Goal: Communication & Community: Answer question/provide support

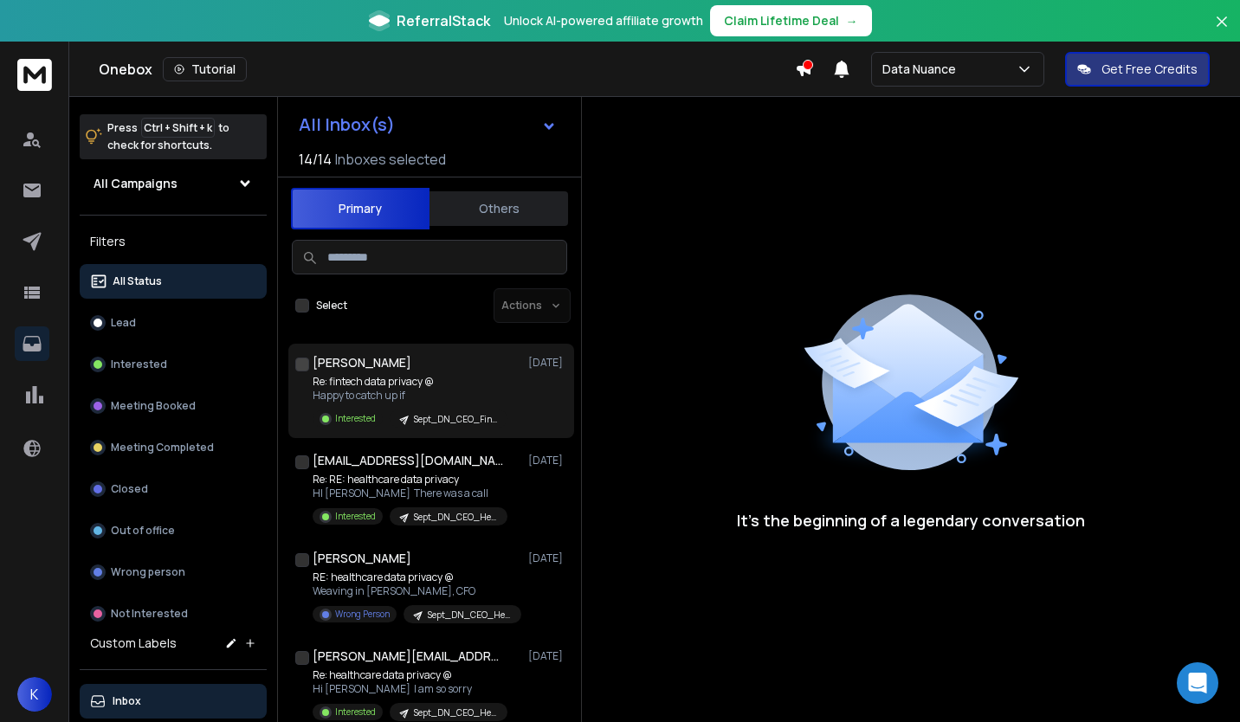
click at [407, 377] on p "Re: fintech data privacy @" at bounding box center [410, 382] width 195 height 14
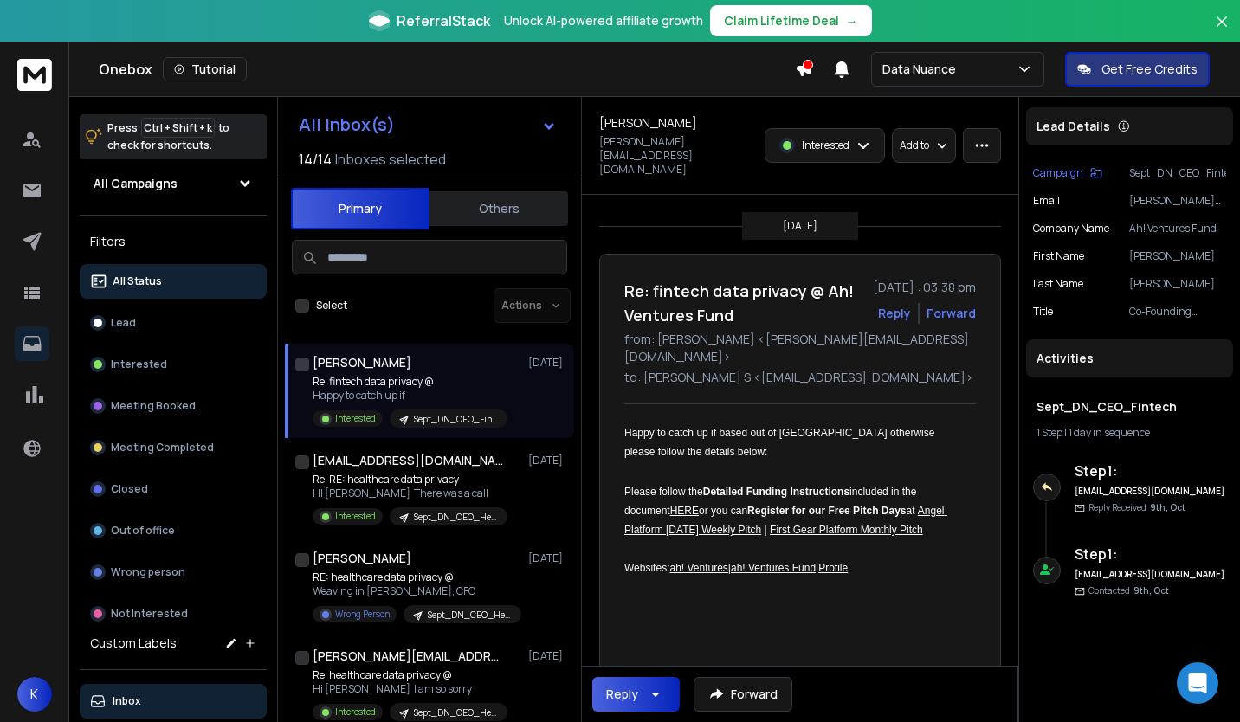
click at [654, 694] on icon "button" at bounding box center [655, 695] width 9 height 4
click at [642, 656] on p "Reply All" at bounding box center [646, 649] width 48 height 17
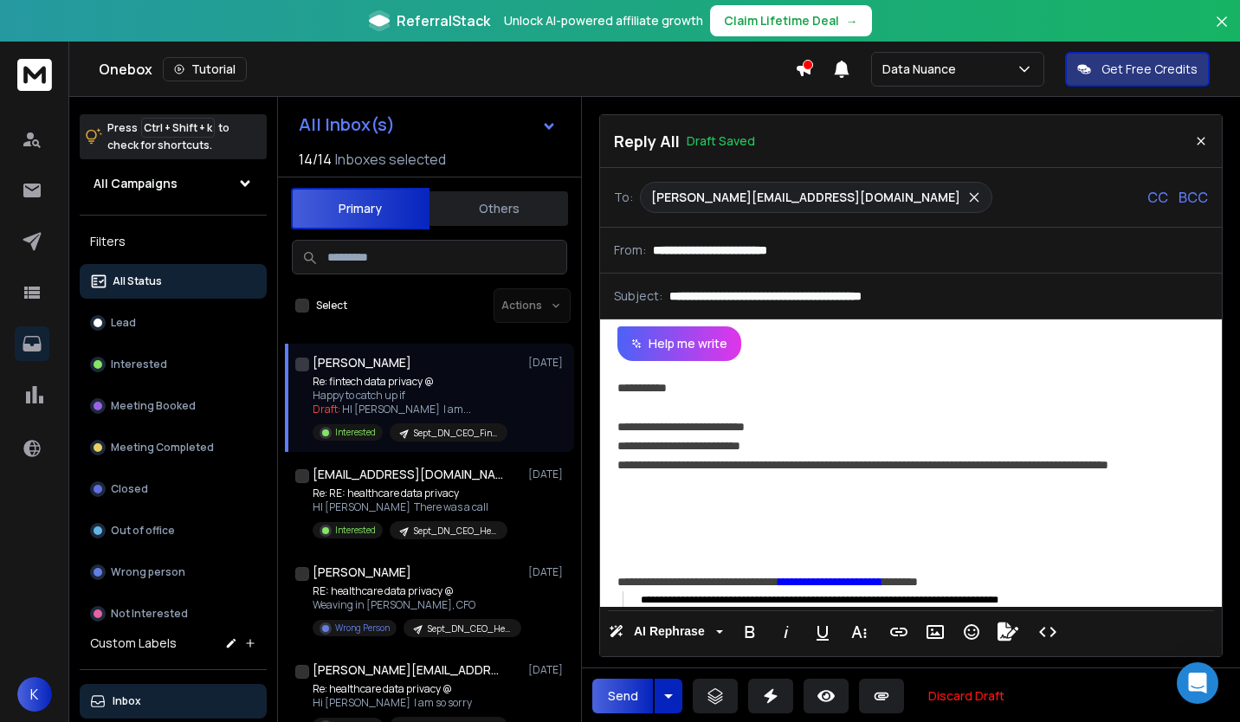
click at [797, 427] on div "**********" at bounding box center [901, 426] width 569 height 19
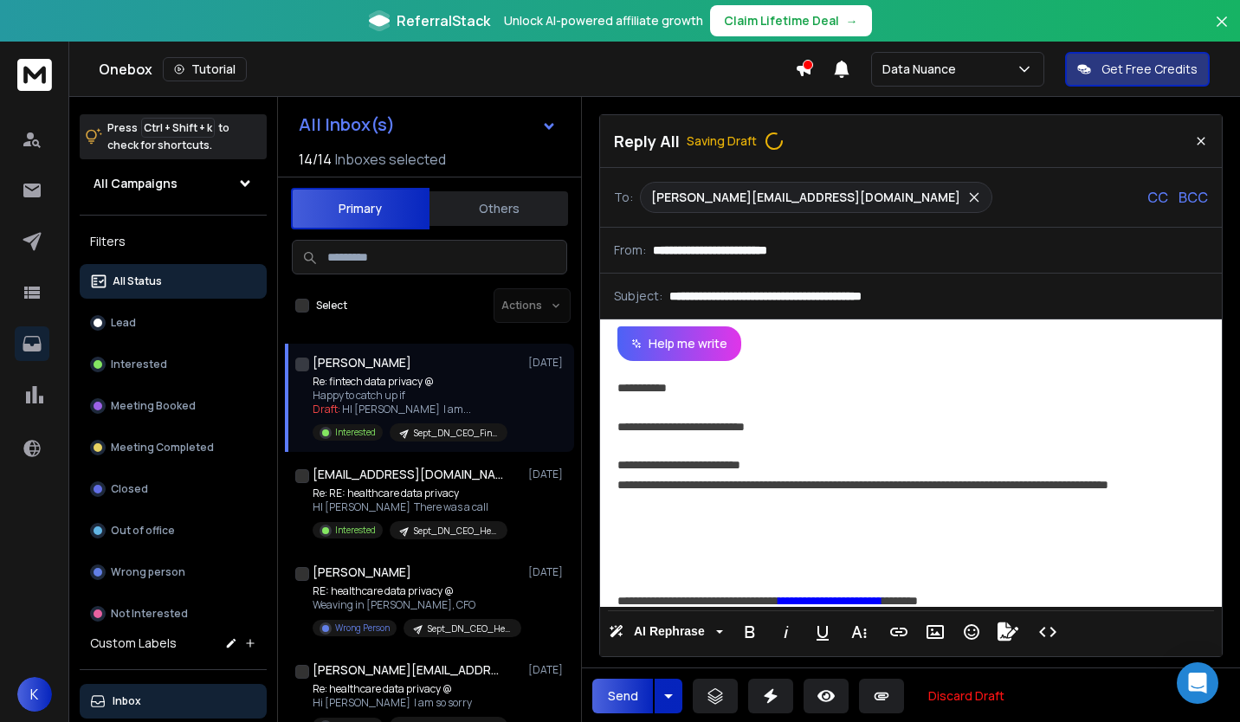
click at [710, 509] on div "**********" at bounding box center [901, 494] width 569 height 39
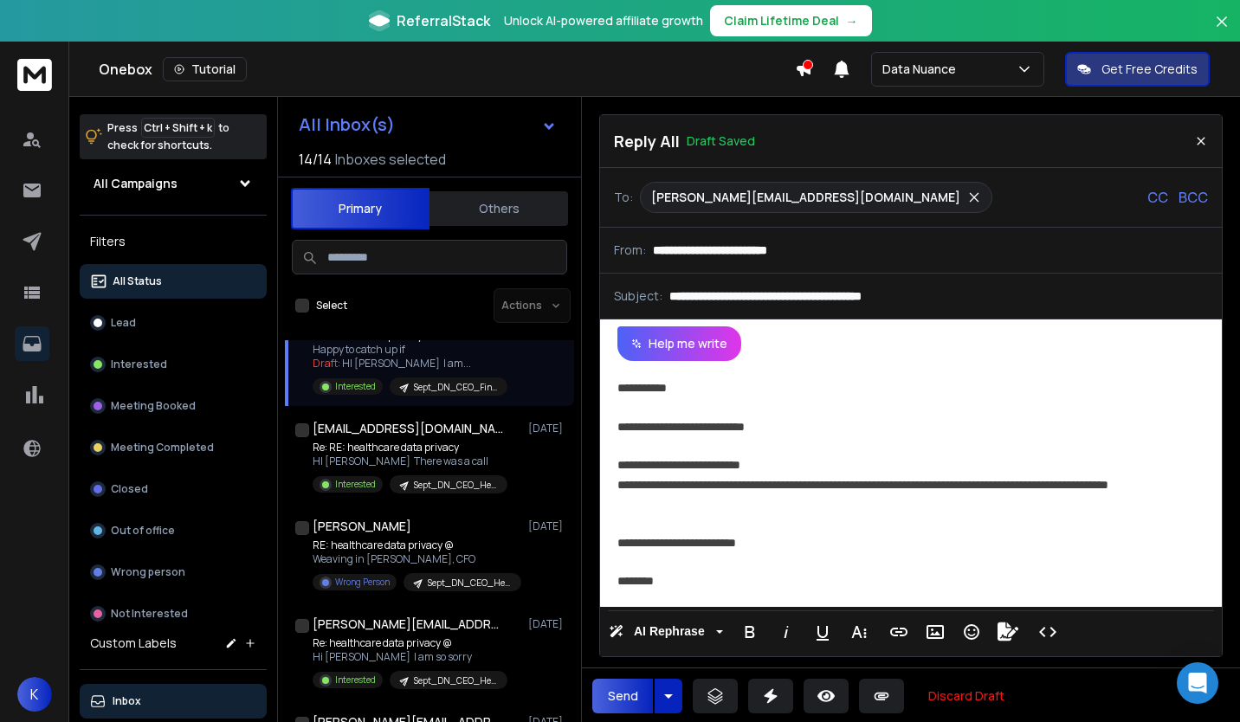
scroll to position [25, 0]
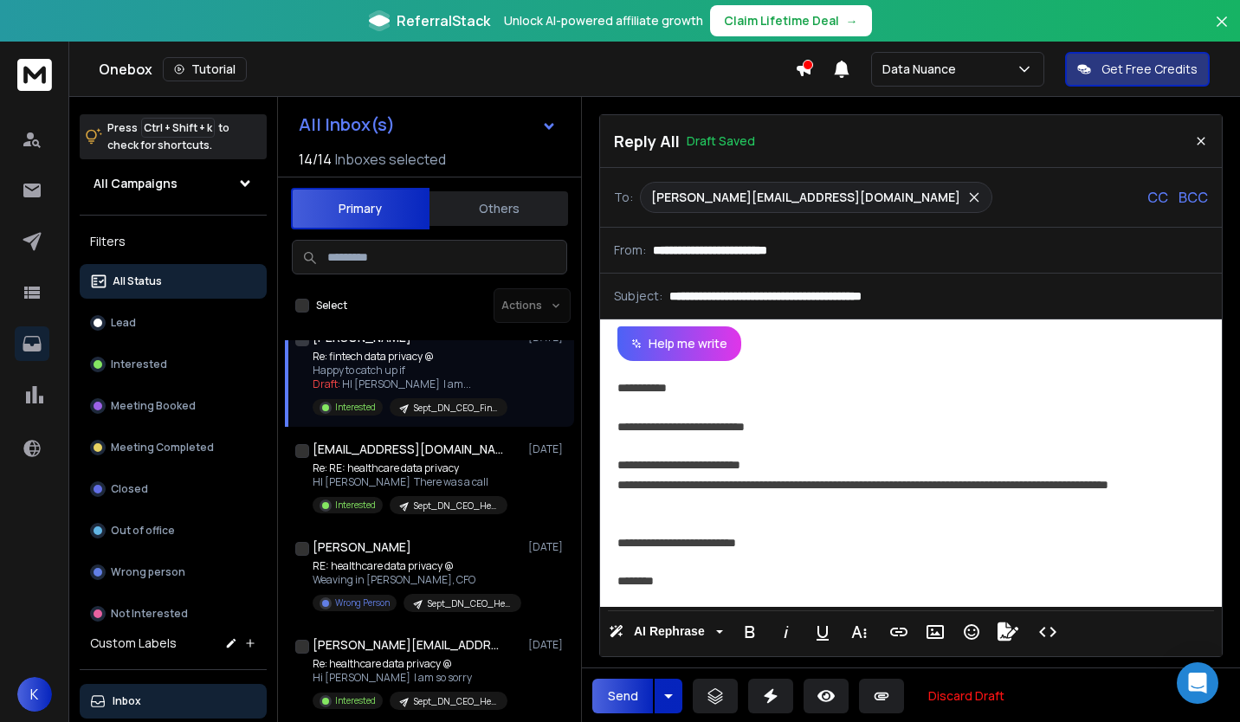
click at [646, 410] on div at bounding box center [910, 406] width 587 height 19
click at [622, 699] on button "Send" at bounding box center [622, 696] width 61 height 35
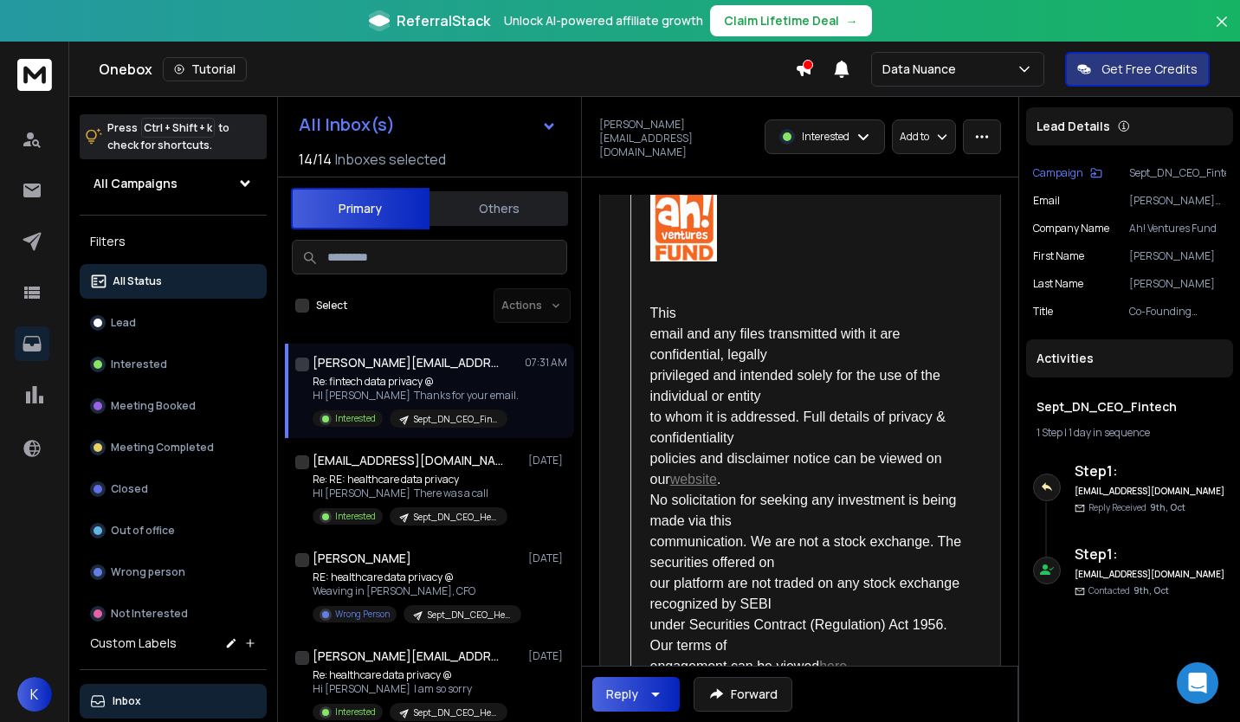
scroll to position [958, 0]
click at [709, 471] on link "website" at bounding box center [693, 478] width 47 height 15
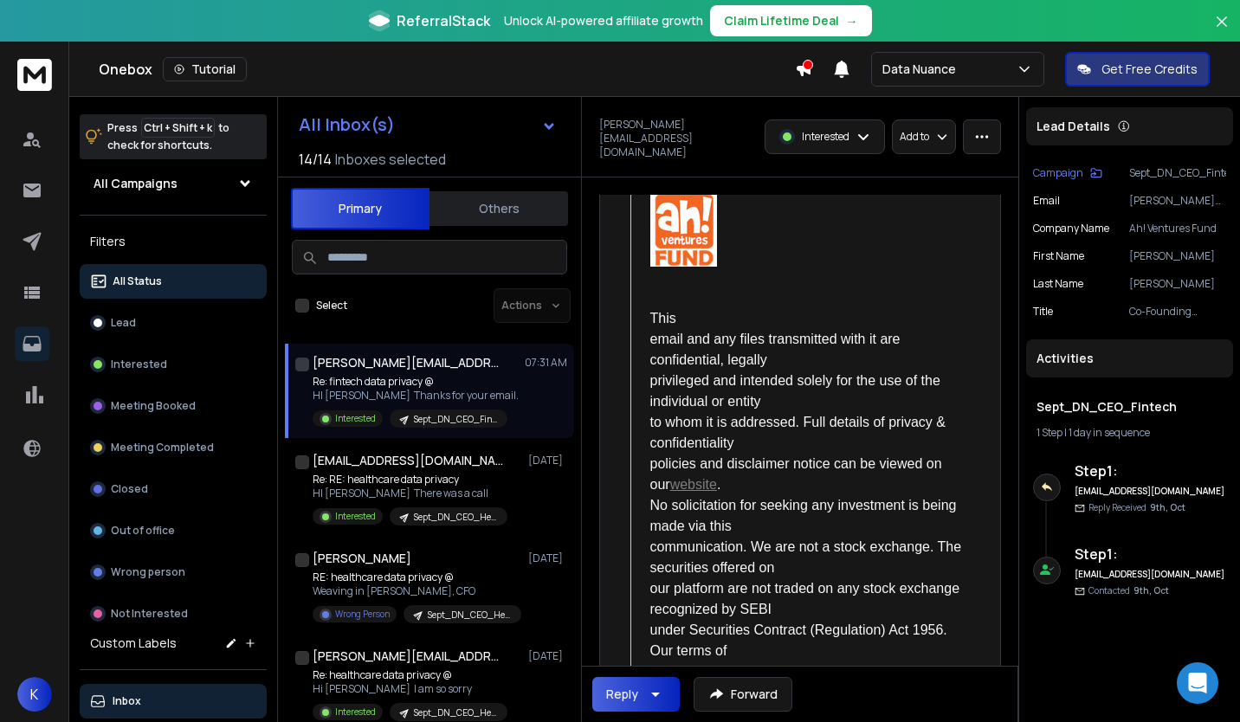
scroll to position [949, 0]
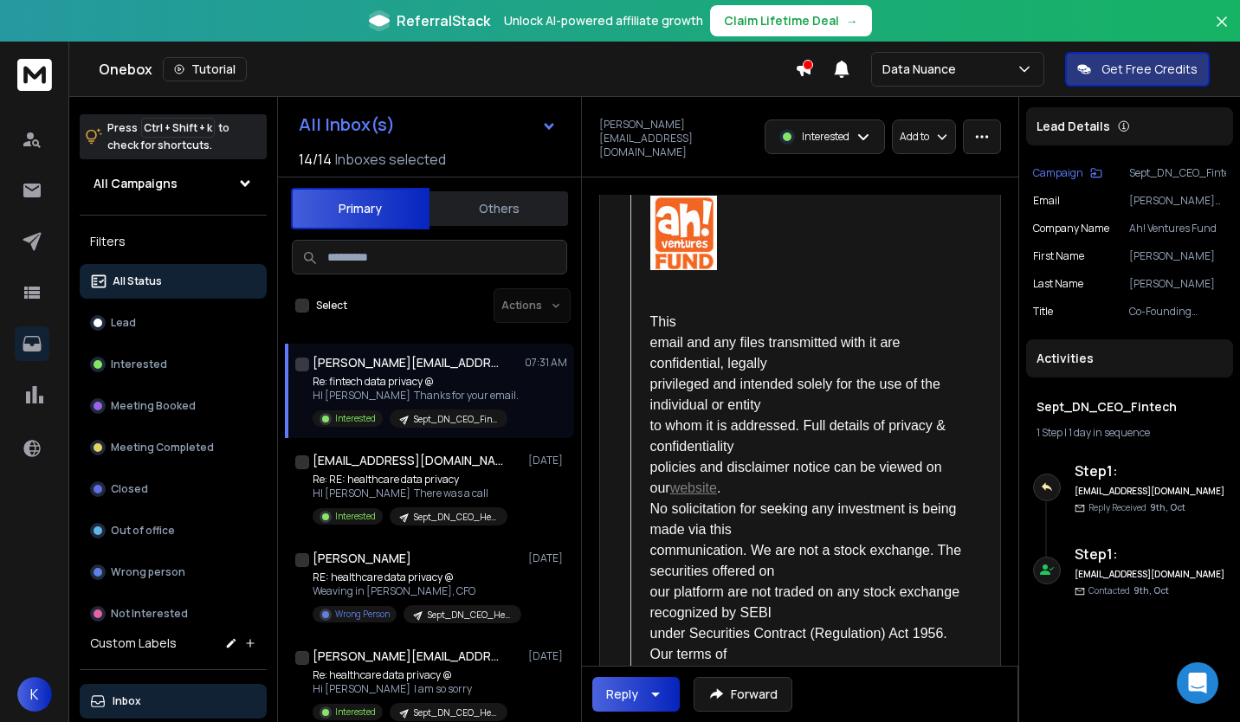
click at [811, 344] on span "This email and any files transmitted with it are confidential, legally privileg…" at bounding box center [807, 498] width 315 height 368
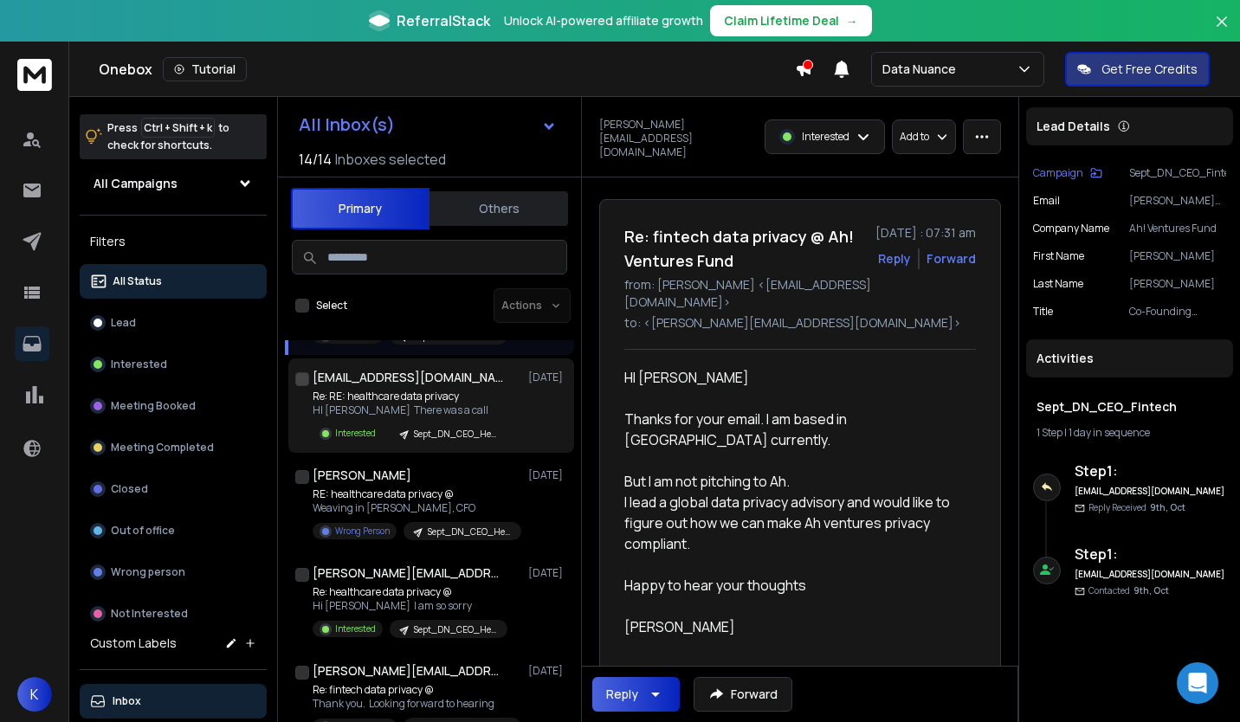
scroll to position [86, 0]
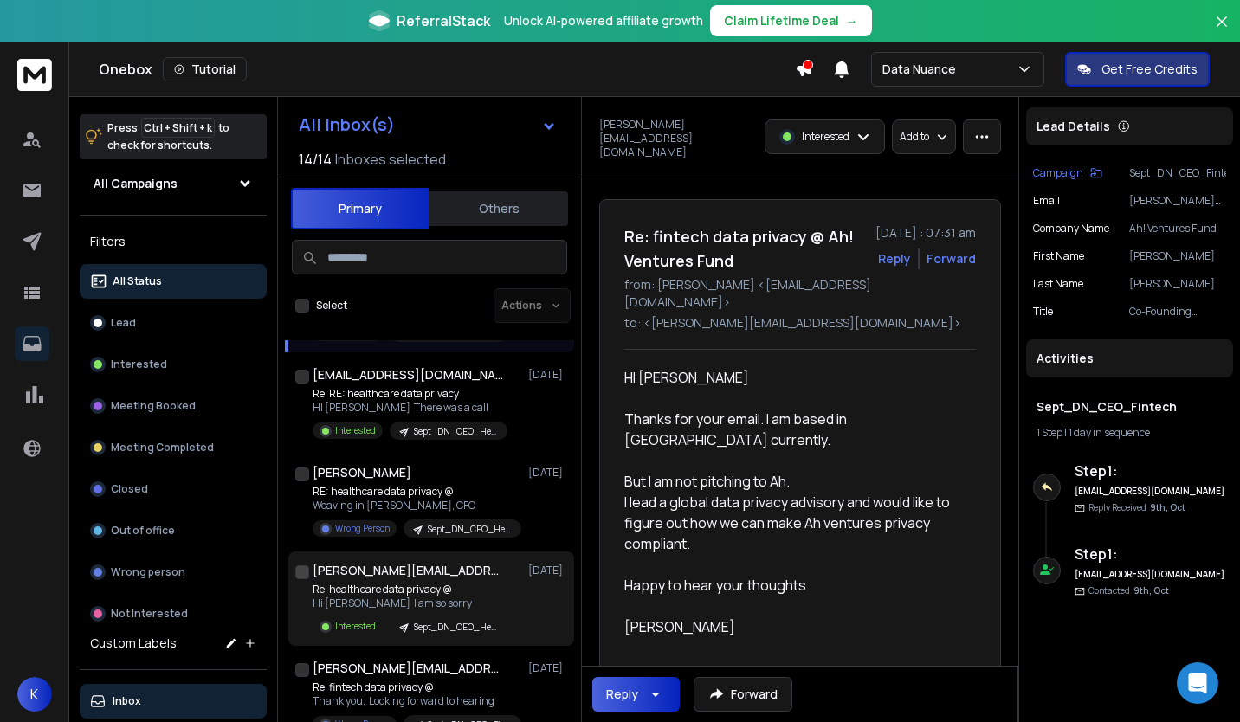
click at [454, 609] on p "Hi [PERSON_NAME] I am so sorry" at bounding box center [410, 603] width 195 height 14
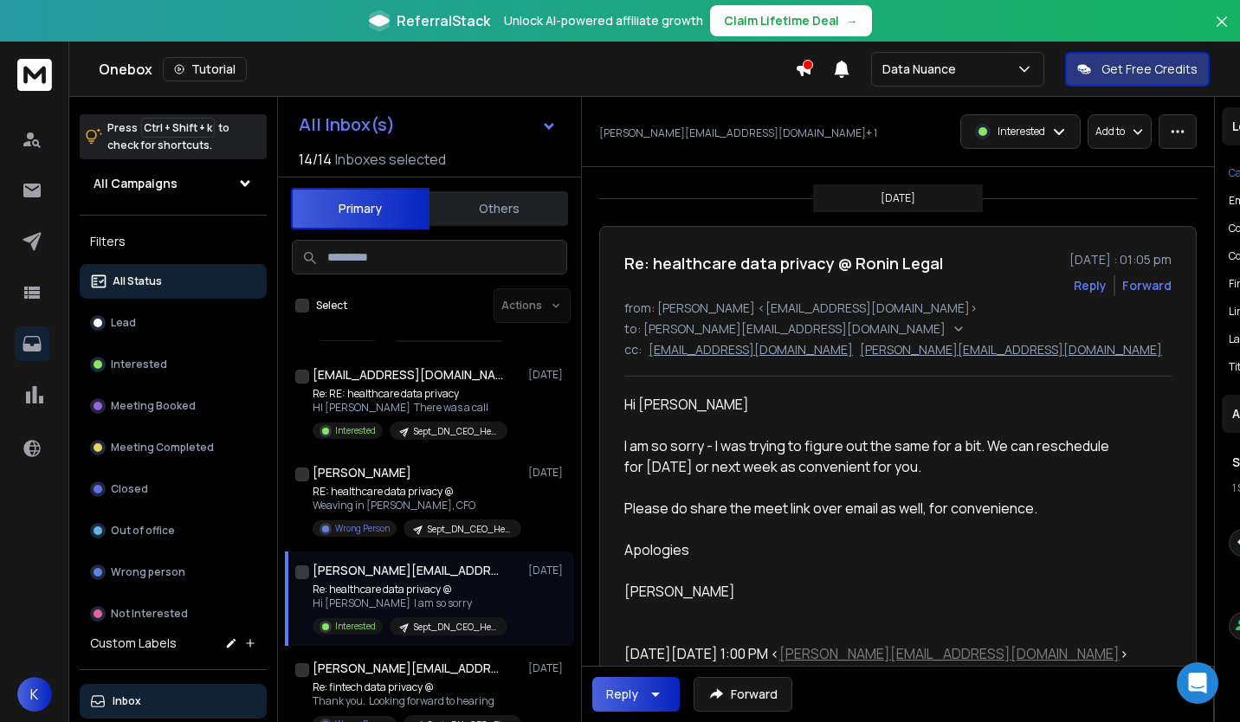
click at [655, 694] on icon "button" at bounding box center [655, 695] width 9 height 4
click at [646, 659] on p "Reply All" at bounding box center [634, 650] width 77 height 24
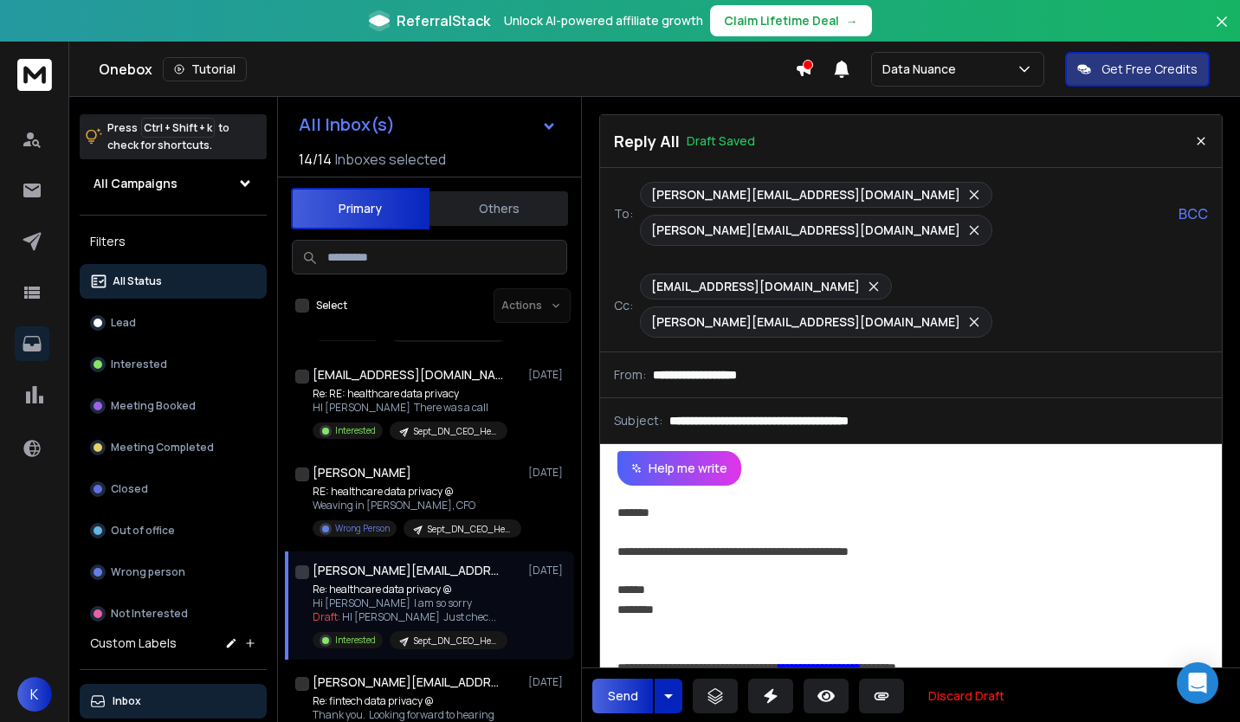
click at [625, 700] on button "Send" at bounding box center [622, 696] width 61 height 35
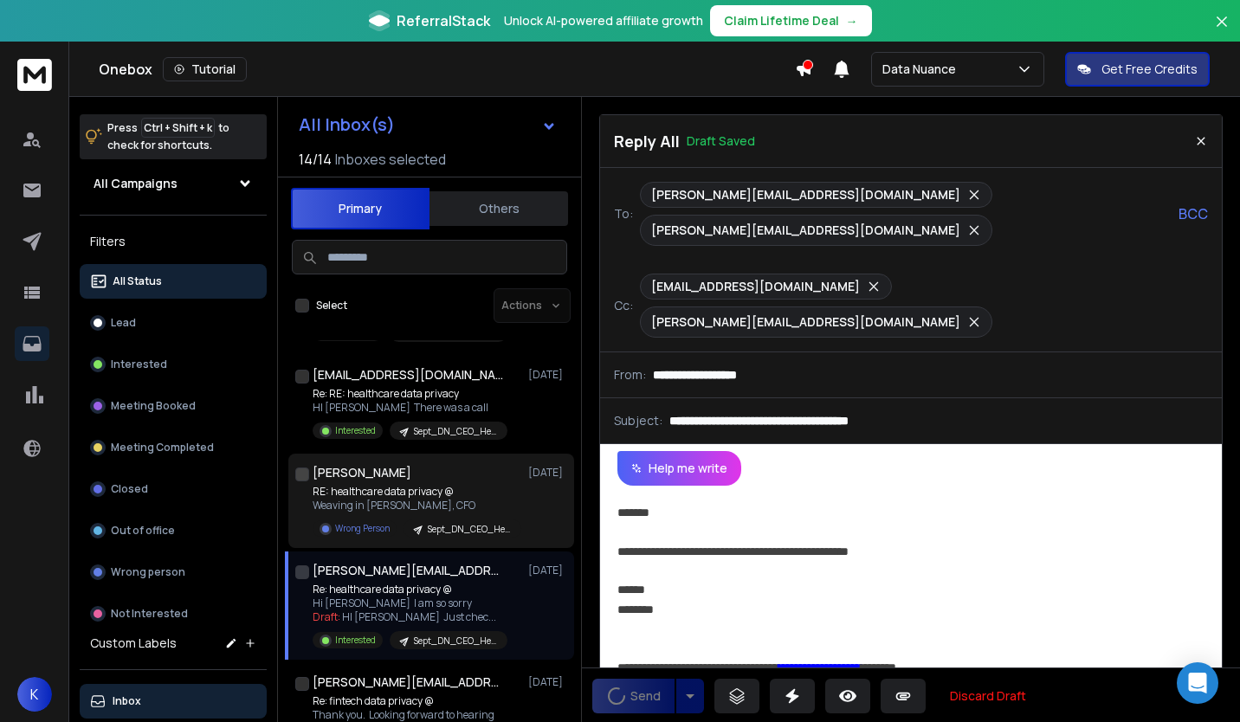
scroll to position [0, 0]
